Goal: Task Accomplishment & Management: Manage account settings

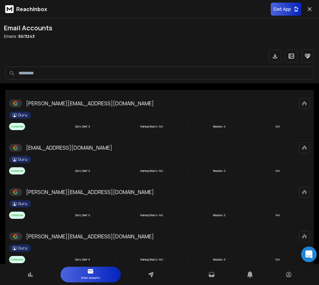
click at [138, 77] on input at bounding box center [159, 72] width 309 height 13
paste input "**********"
type input "**********"
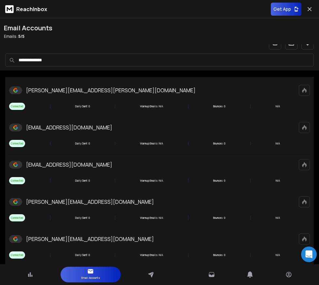
click at [45, 107] on div "Connected | Daily Sent 0 | Warmup Emails N/A | Bounces 0 | N/A" at bounding box center [144, 106] width 271 height 8
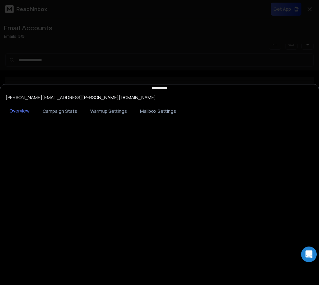
scroll to position [11, 0]
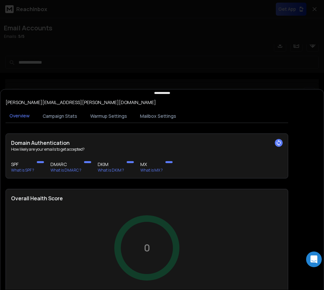
click at [119, 57] on div at bounding box center [162, 145] width 324 height 290
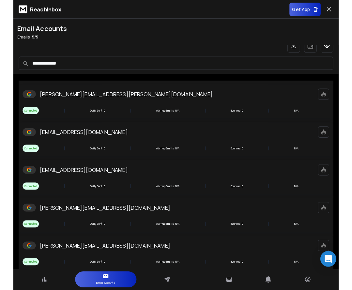
scroll to position [0, 0]
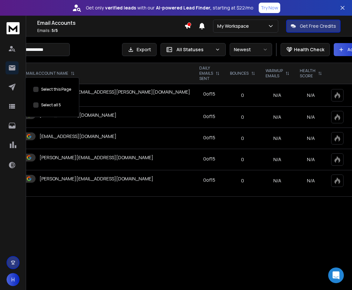
click at [16, 74] on button "Select this Page" at bounding box center [13, 73] width 5 height 5
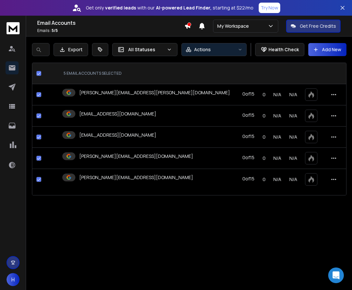
click at [225, 51] on div "Actions" at bounding box center [210, 49] width 50 height 7
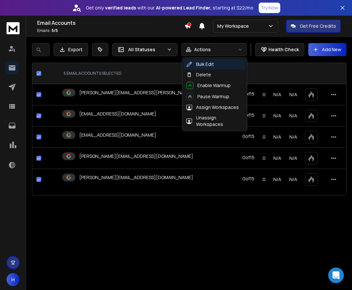
click at [211, 64] on div "Bulk Edit" at bounding box center [200, 64] width 28 height 7
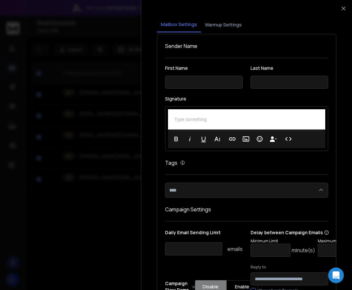
click at [218, 25] on button "Warmup Settings" at bounding box center [223, 25] width 45 height 14
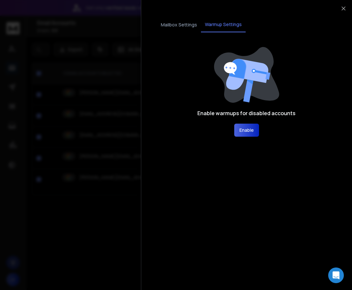
click at [251, 133] on button "Enable" at bounding box center [246, 130] width 25 height 13
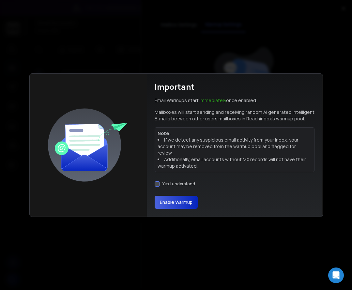
click at [156, 183] on div "Yes, I understand" at bounding box center [174, 183] width 40 height 13
click at [158, 182] on button "Yes, I understand" at bounding box center [156, 183] width 5 height 5
click at [173, 197] on button "Enable Warmup" at bounding box center [175, 202] width 43 height 13
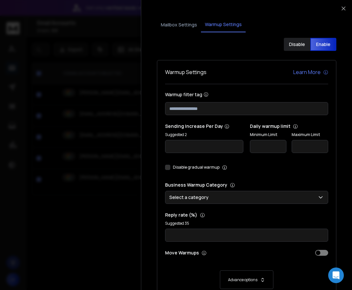
click at [200, 111] on input at bounding box center [246, 108] width 163 height 13
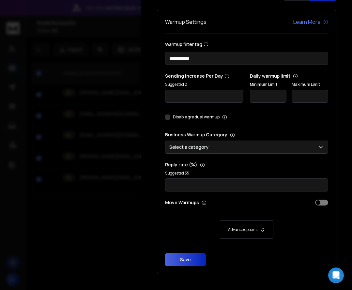
scroll to position [53, 0]
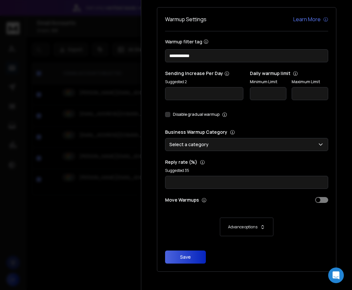
type input "**********"
click at [189, 95] on input "number" at bounding box center [204, 93] width 78 height 13
type input "*"
click at [317, 94] on input "number" at bounding box center [309, 93] width 36 height 13
click at [272, 94] on input "number" at bounding box center [268, 93] width 36 height 13
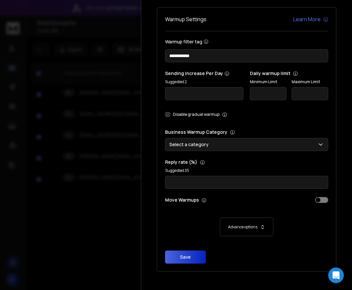
type input "*"
click at [304, 93] on input "number" at bounding box center [309, 93] width 36 height 13
type input "**"
click at [196, 256] on button "Save" at bounding box center [185, 256] width 41 height 13
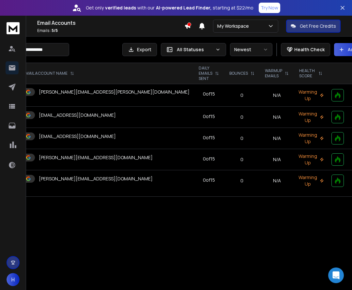
click at [69, 51] on input "**********" at bounding box center [37, 49] width 63 height 13
paste input "**********"
type input "**********"
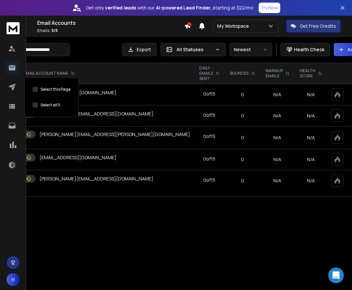
click at [16, 73] on button "Select this Page" at bounding box center [13, 73] width 5 height 5
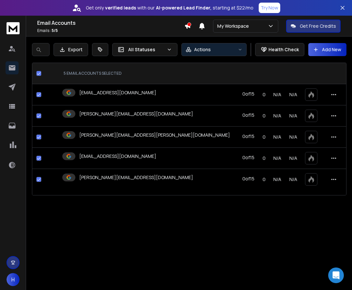
click at [213, 49] on div "Actions" at bounding box center [210, 49] width 50 height 7
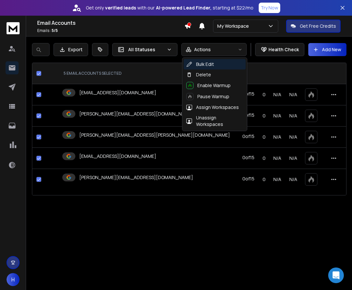
click at [206, 64] on div "Bulk Edit" at bounding box center [200, 64] width 28 height 7
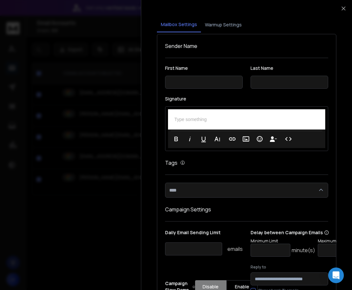
click at [214, 27] on button "Warmup Settings" at bounding box center [223, 25] width 45 height 14
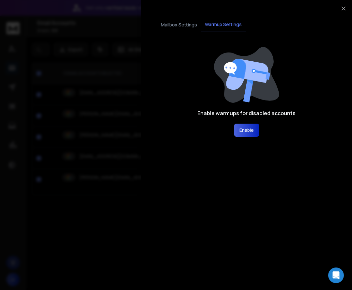
click at [248, 130] on button "Enable" at bounding box center [246, 130] width 25 height 13
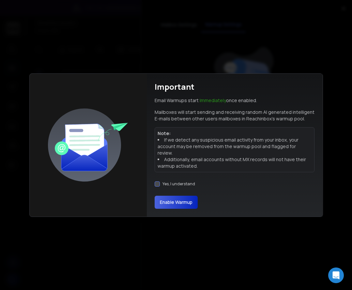
click at [158, 182] on button "Yes, I understand" at bounding box center [156, 183] width 5 height 5
click at [172, 198] on button "Enable Warmup" at bounding box center [175, 202] width 43 height 13
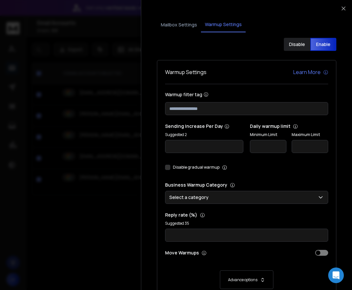
click at [182, 147] on input "number" at bounding box center [204, 146] width 78 height 13
type input "*"
click at [260, 150] on input "number" at bounding box center [268, 146] width 36 height 13
type input "*"
click at [315, 150] on input "number" at bounding box center [309, 146] width 36 height 13
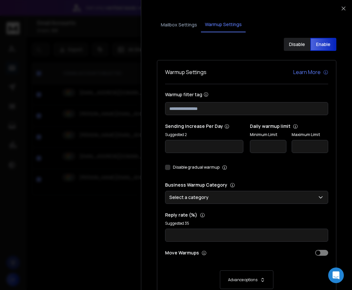
type input "**"
click at [209, 106] on input at bounding box center [246, 108] width 163 height 13
type input "**********"
click at [319, 45] on button "Enable" at bounding box center [323, 44] width 26 height 13
click at [319, 47] on button "Enable" at bounding box center [323, 44] width 26 height 13
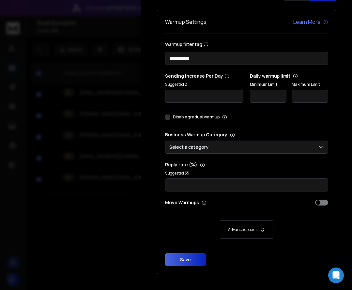
scroll to position [53, 0]
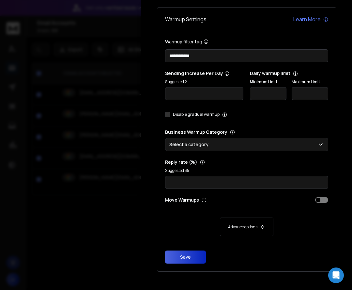
click at [183, 256] on button "Save" at bounding box center [185, 256] width 41 height 13
